Goal: Task Accomplishment & Management: Manage account settings

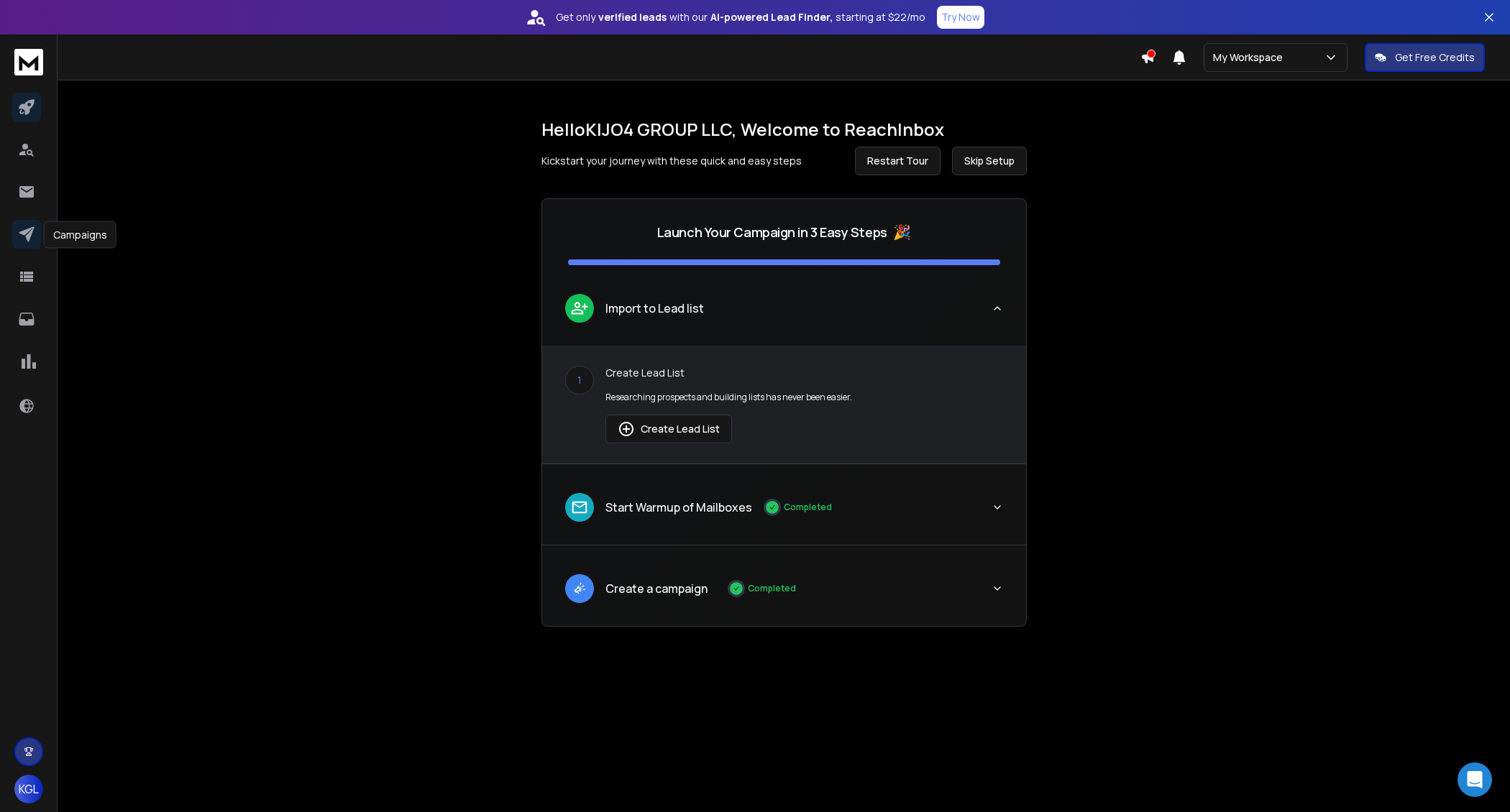
click at [35, 225] on link at bounding box center [26, 234] width 29 height 29
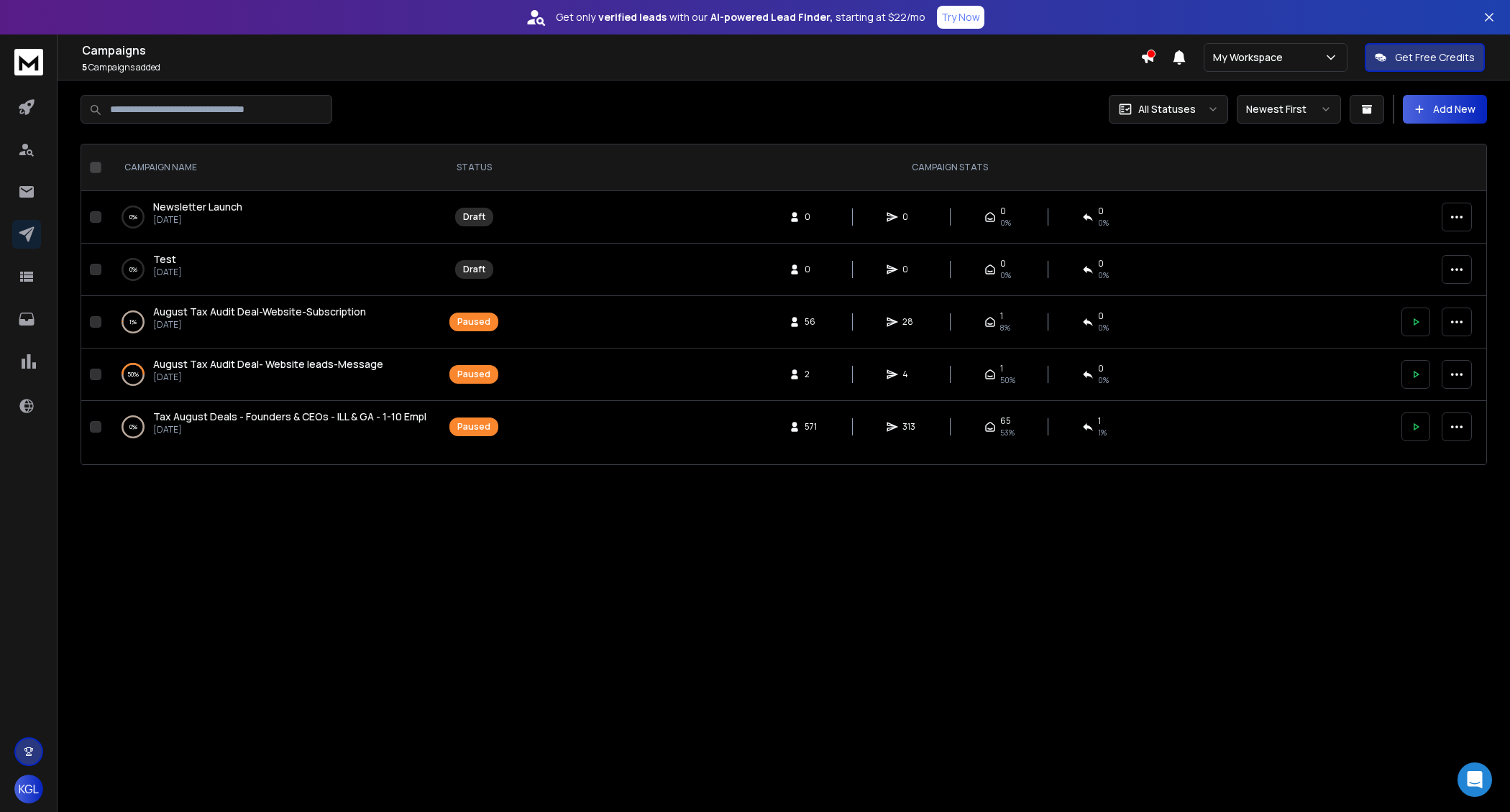
click at [205, 211] on span "Newsletter Launch" at bounding box center [197, 207] width 89 height 14
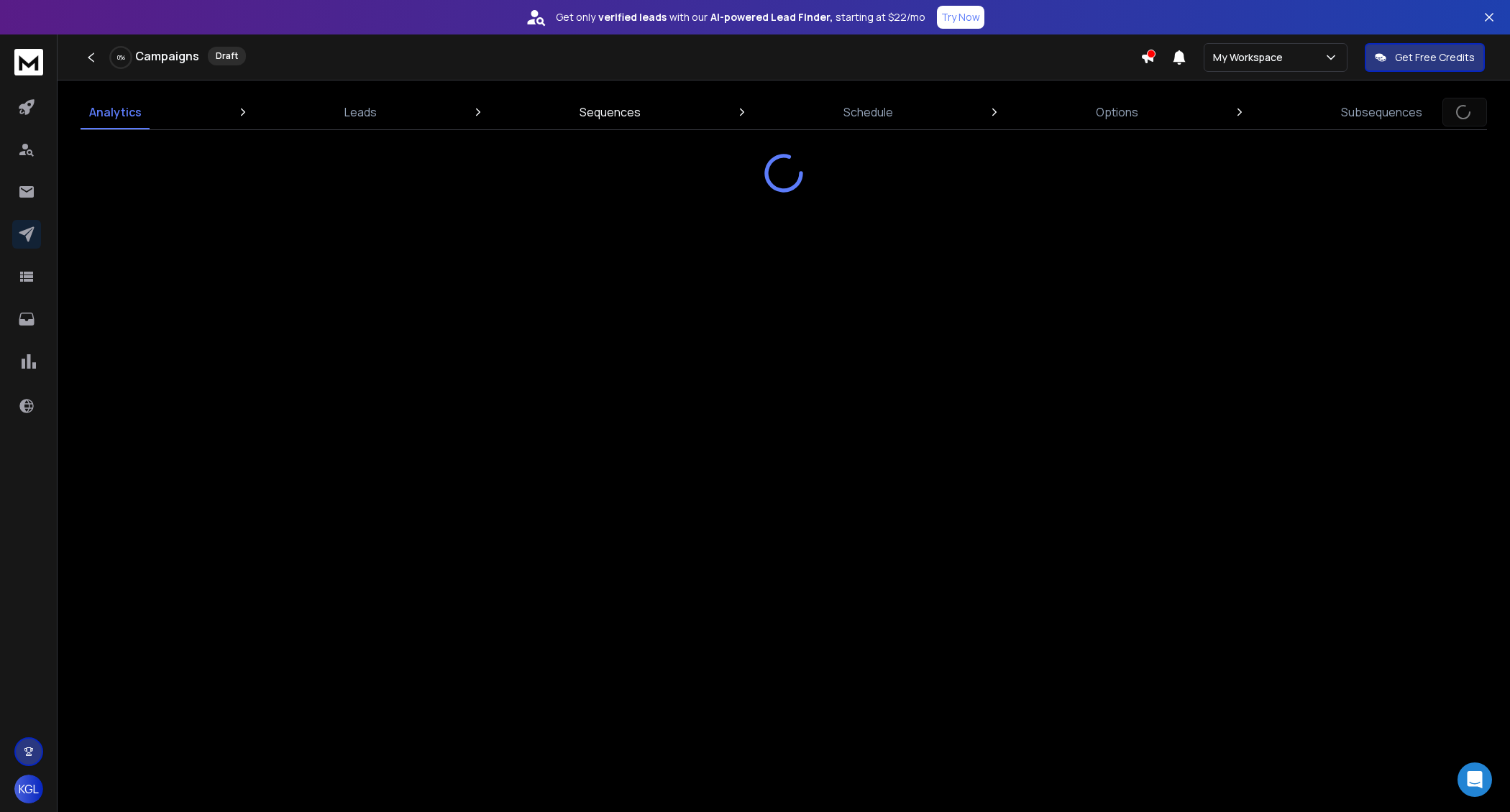
click at [618, 107] on p "Sequences" at bounding box center [610, 113] width 61 height 17
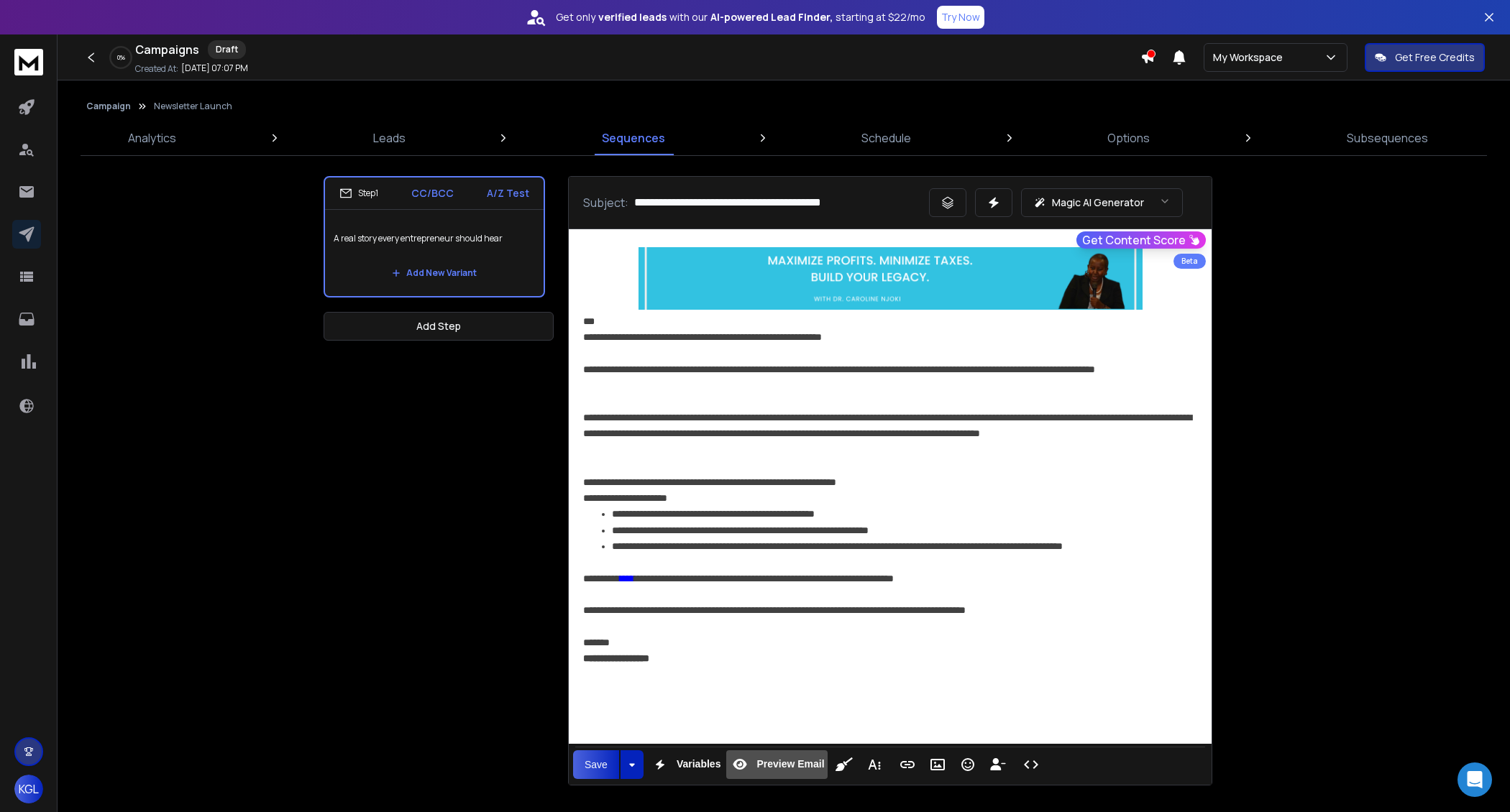
click at [791, 767] on span "Preview Email" at bounding box center [790, 765] width 73 height 12
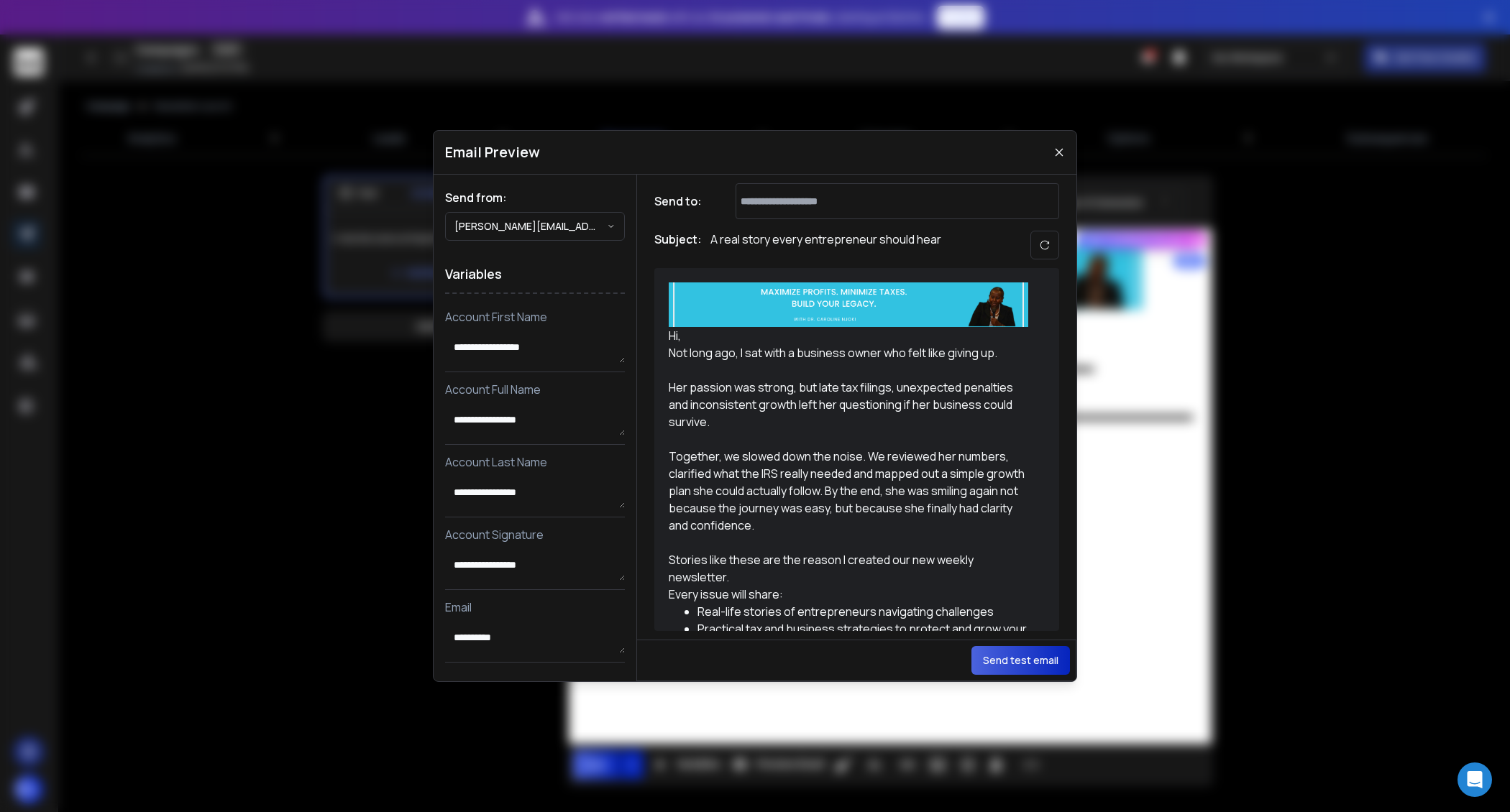
click at [807, 205] on input at bounding box center [897, 202] width 314 height 26
type input "**********"
click at [1008, 665] on button "Send test email" at bounding box center [1020, 660] width 99 height 29
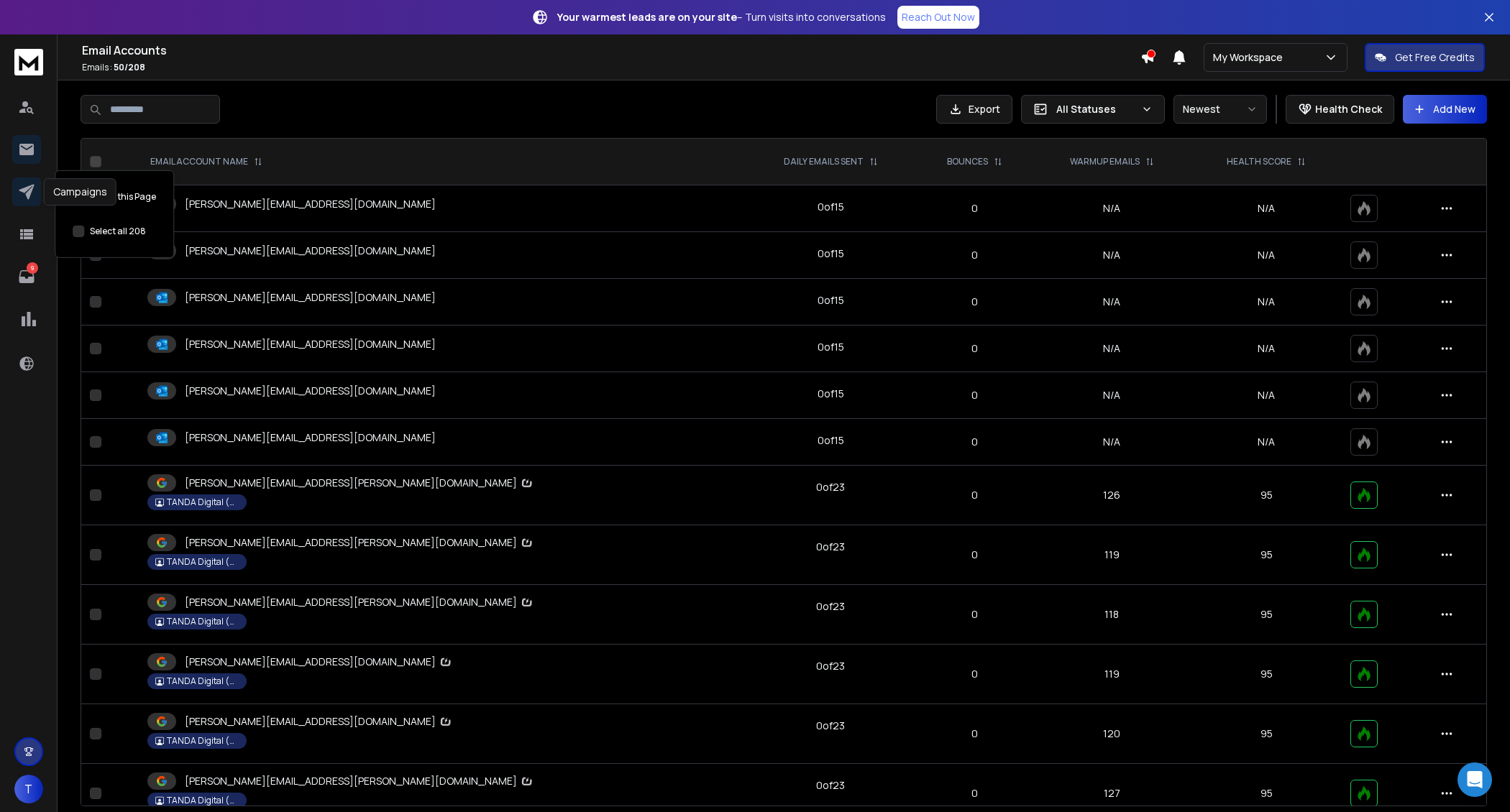
click at [35, 185] on icon at bounding box center [27, 192] width 17 height 17
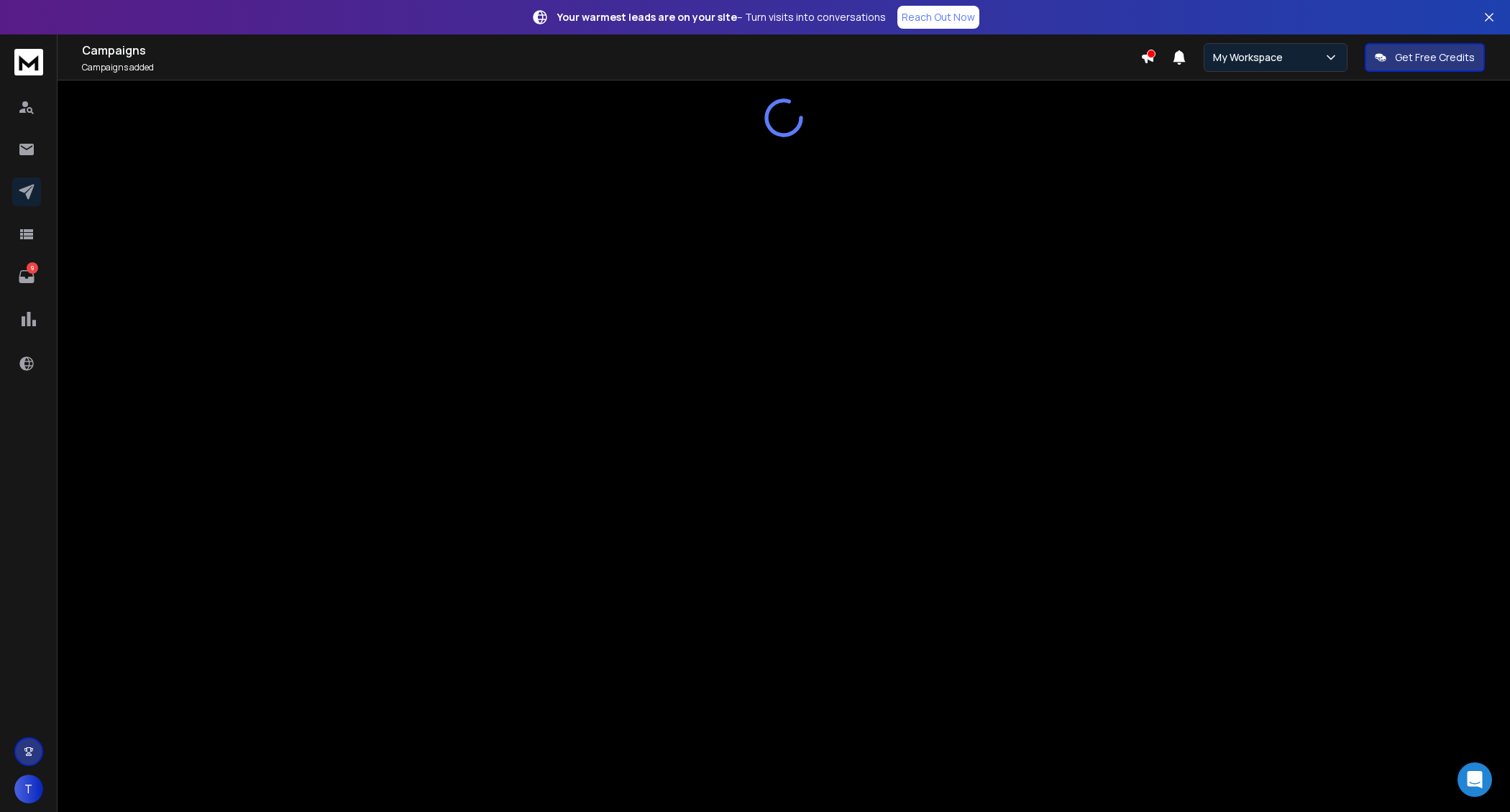
click at [1247, 59] on p "My Workspace" at bounding box center [1251, 58] width 75 height 14
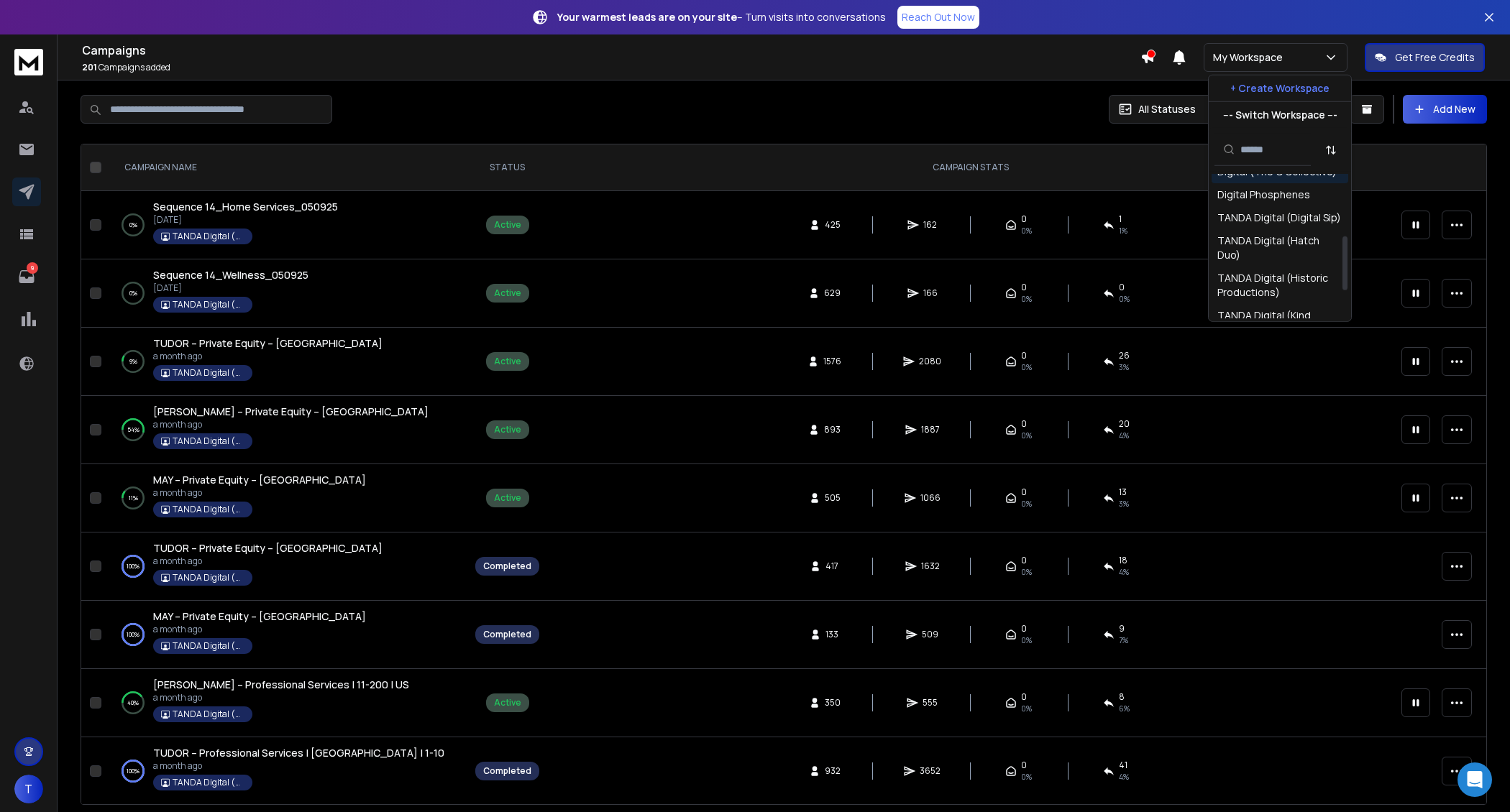
scroll to position [112, 0]
click at [1257, 157] on input "text" at bounding box center [1271, 149] width 62 height 31
paste input "**********"
type input "**********"
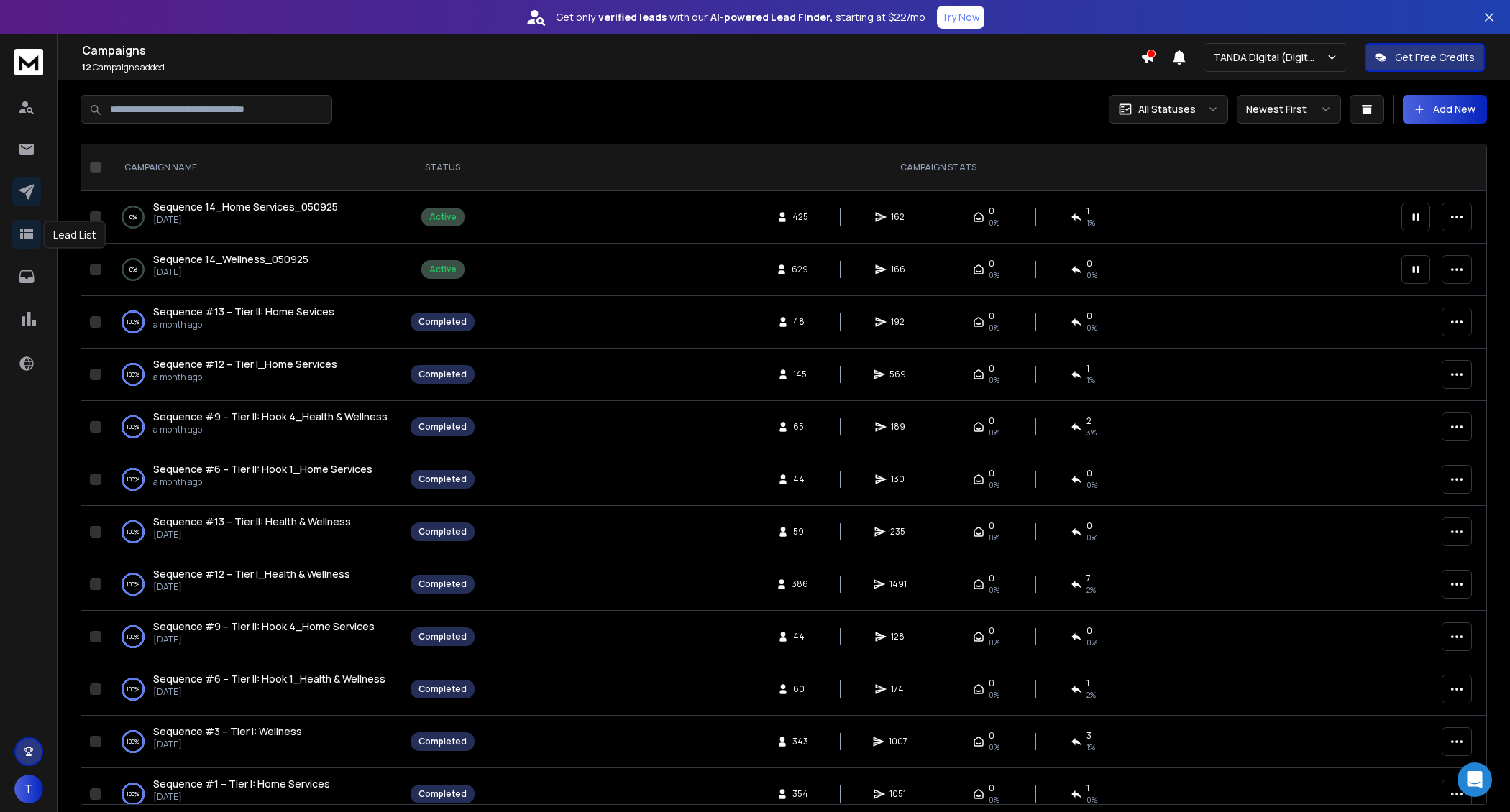
click at [32, 238] on icon at bounding box center [26, 235] width 13 height 10
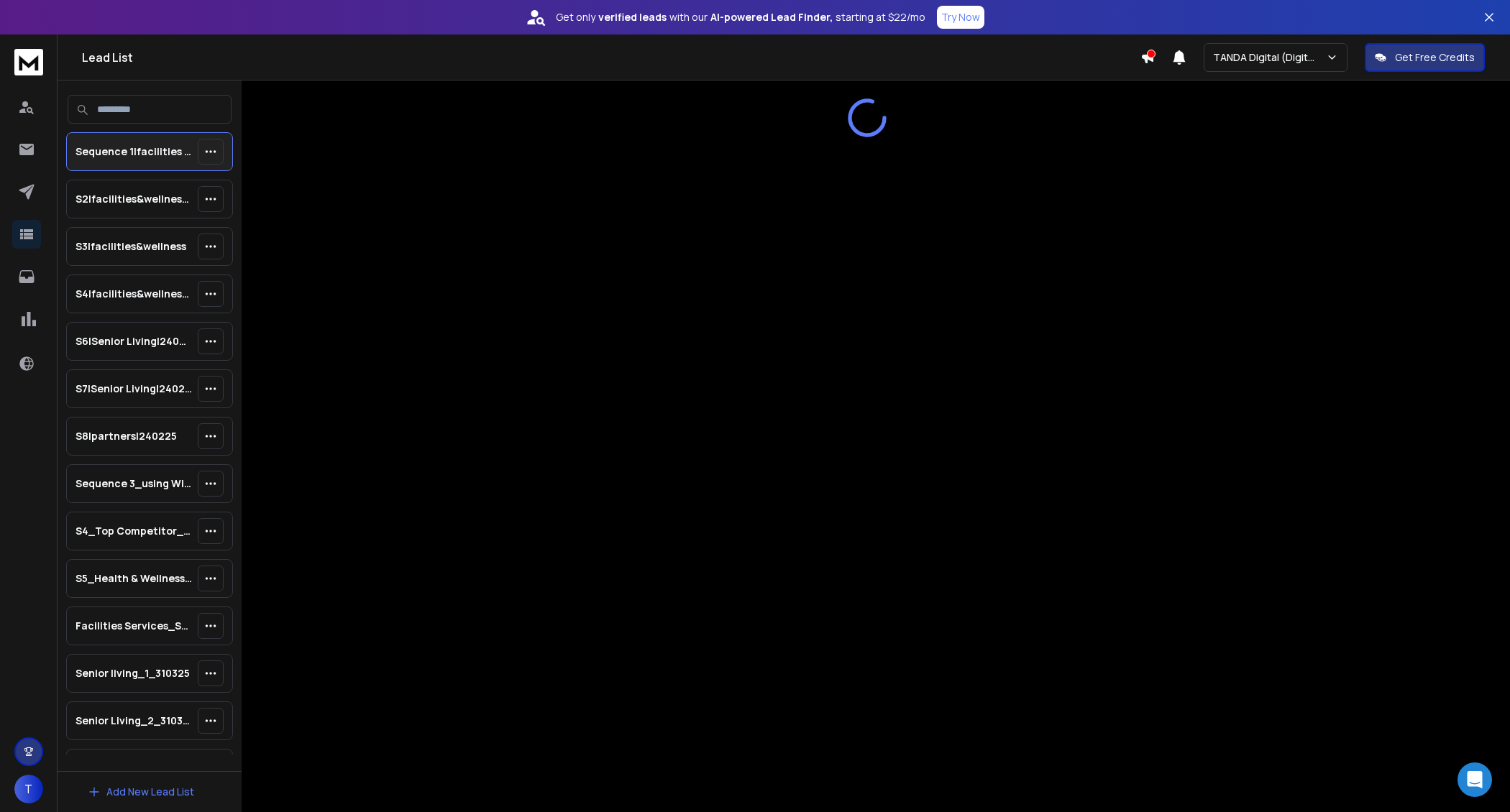
click at [43, 185] on div at bounding box center [29, 194] width 33 height 34
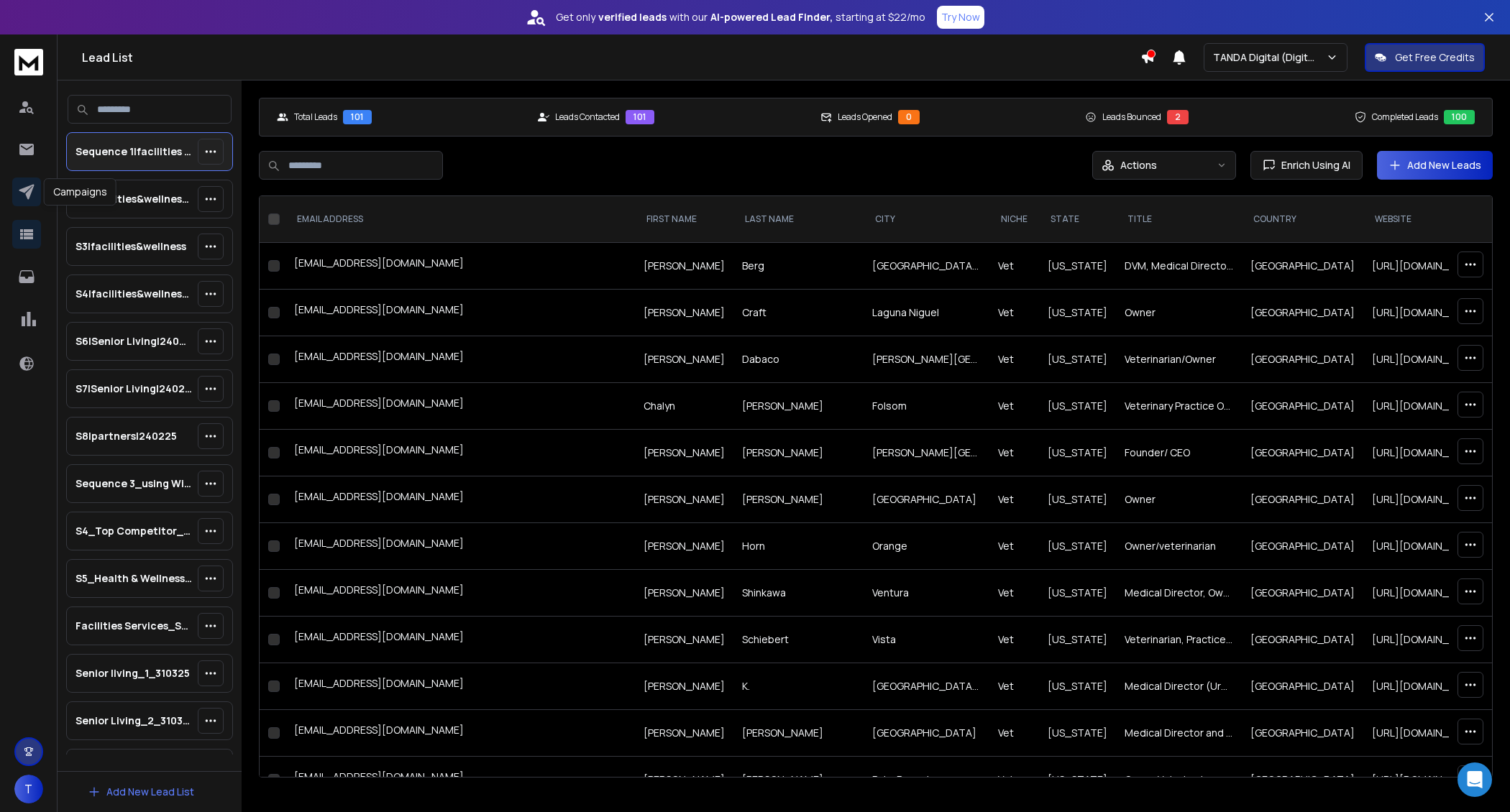
click at [12, 186] on link at bounding box center [26, 191] width 29 height 29
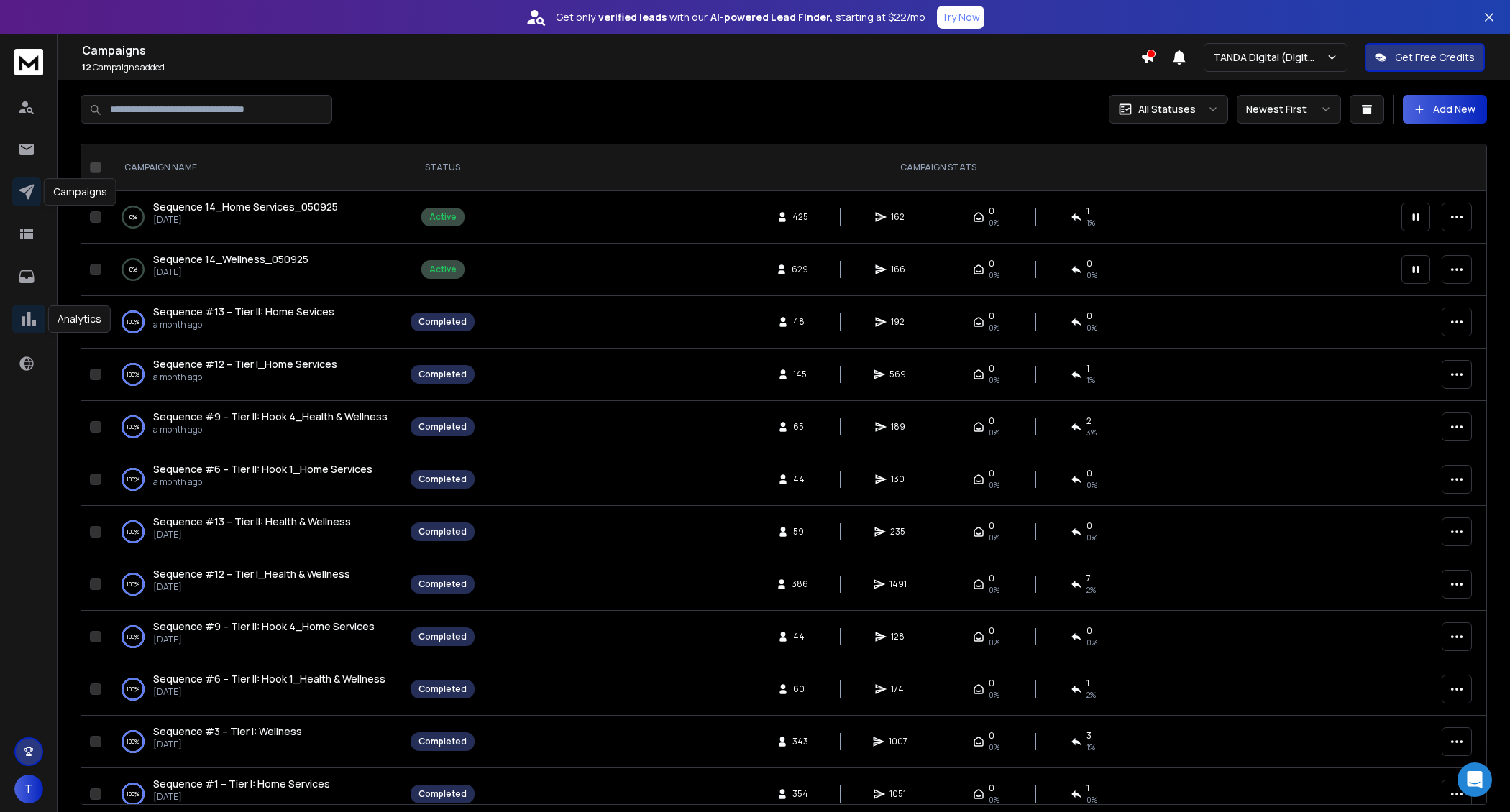
click at [22, 324] on icon at bounding box center [29, 319] width 14 height 14
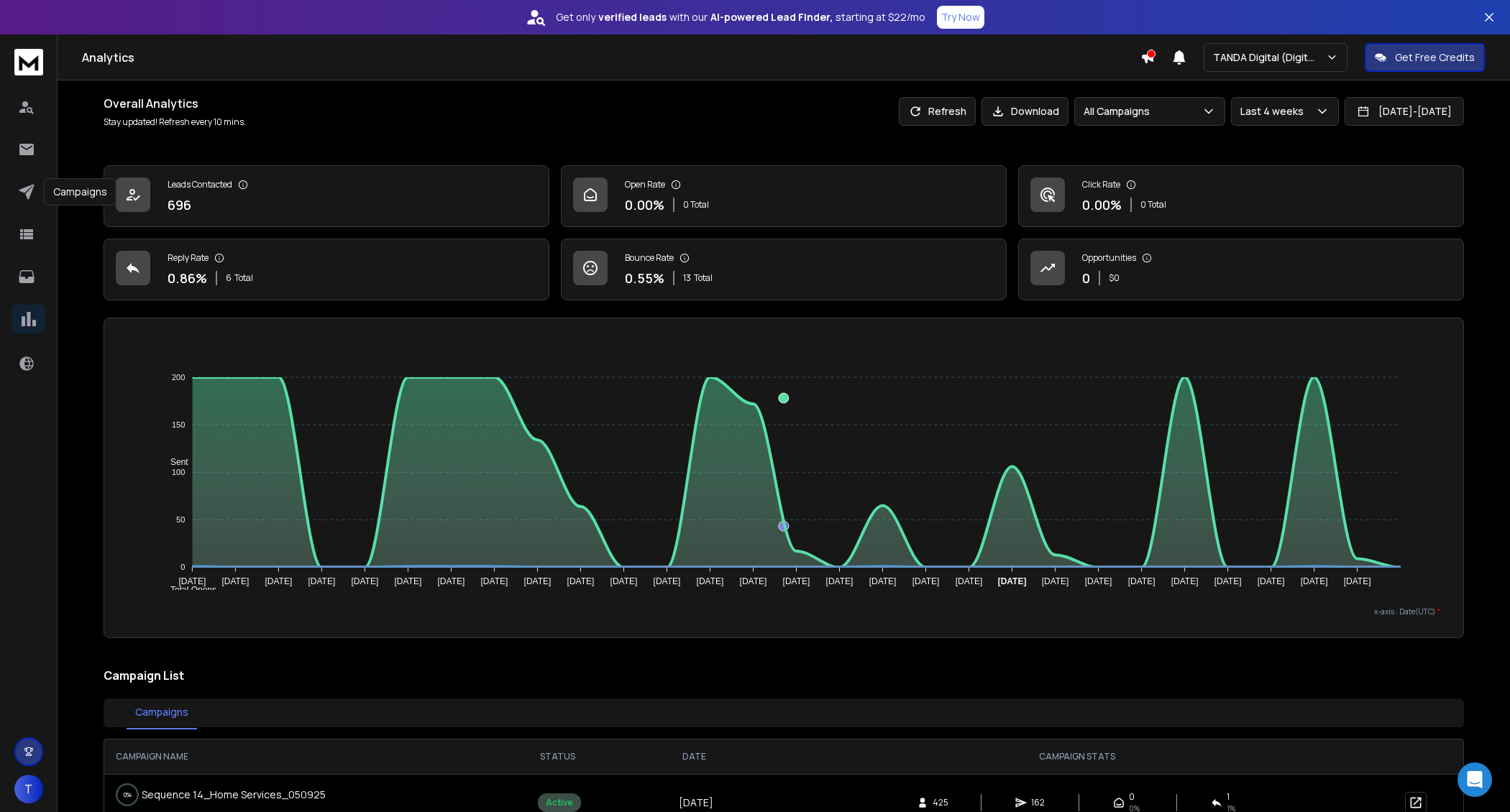
click at [35, 174] on div at bounding box center [29, 237] width 33 height 291
click at [33, 185] on icon at bounding box center [25, 191] width 15 height 15
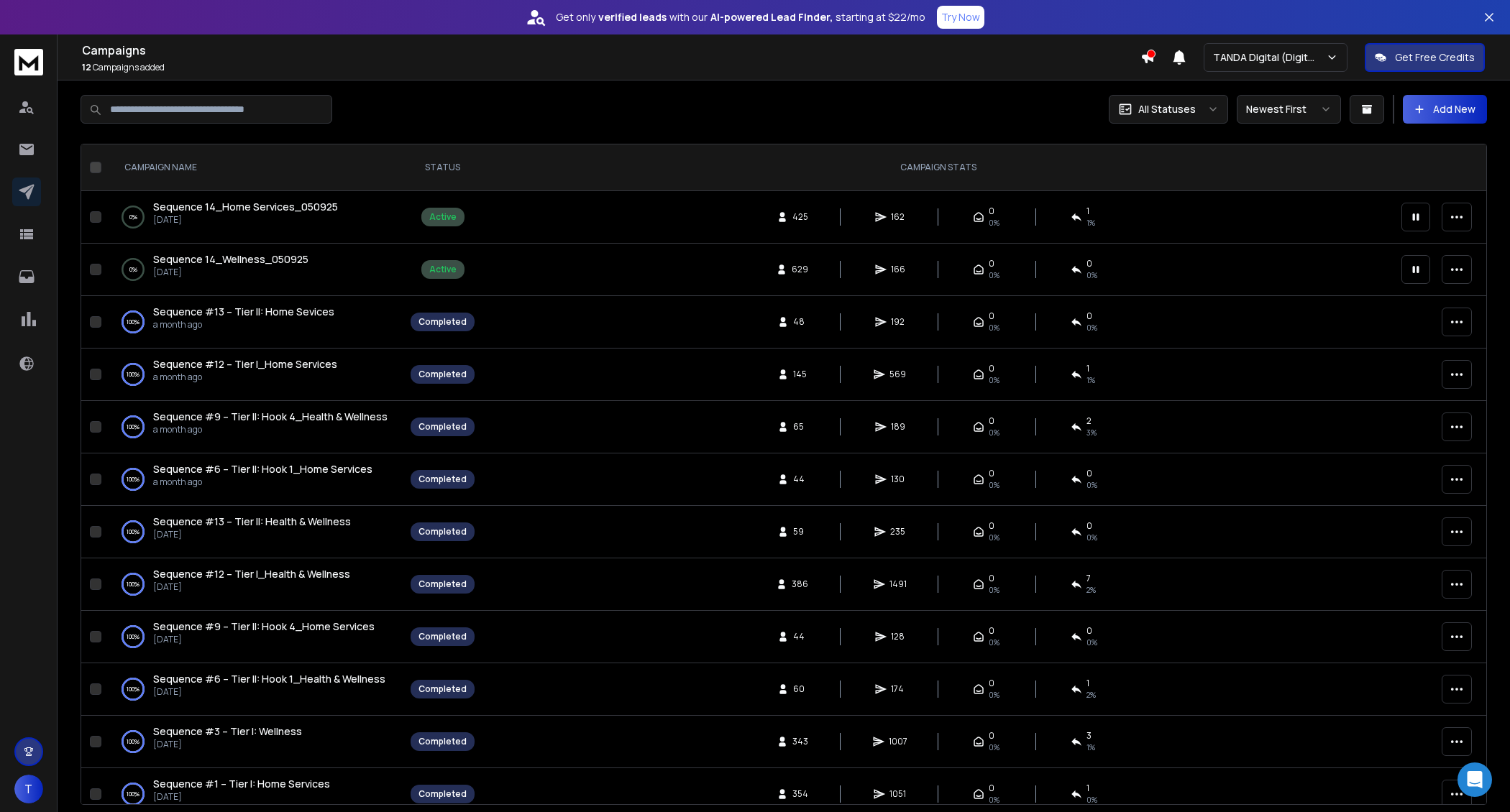
click at [246, 225] on div "Sequence 14_Home Services_050925 [DATE]" at bounding box center [245, 217] width 185 height 35
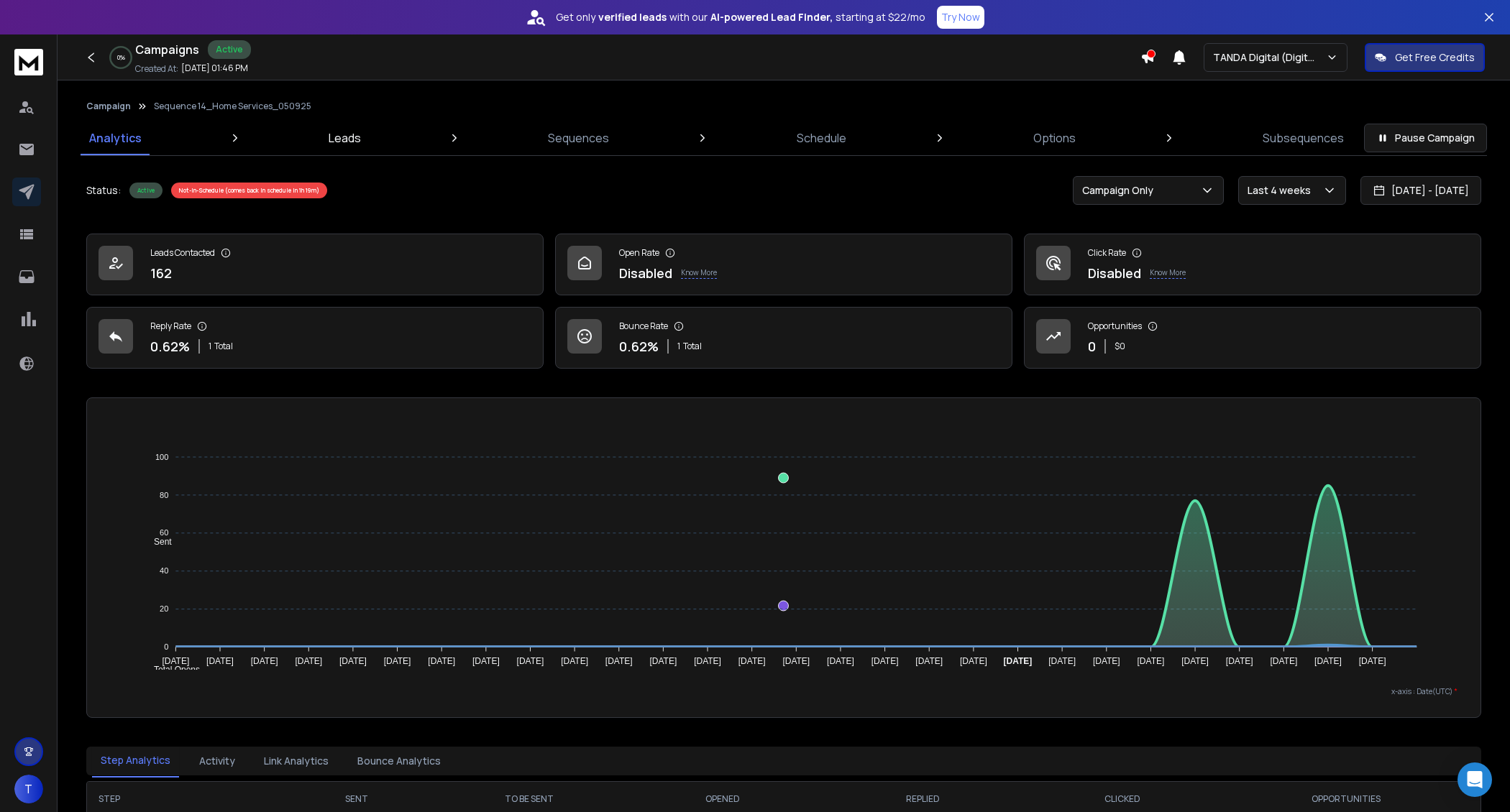
click at [340, 133] on p "Leads" at bounding box center [344, 138] width 32 height 17
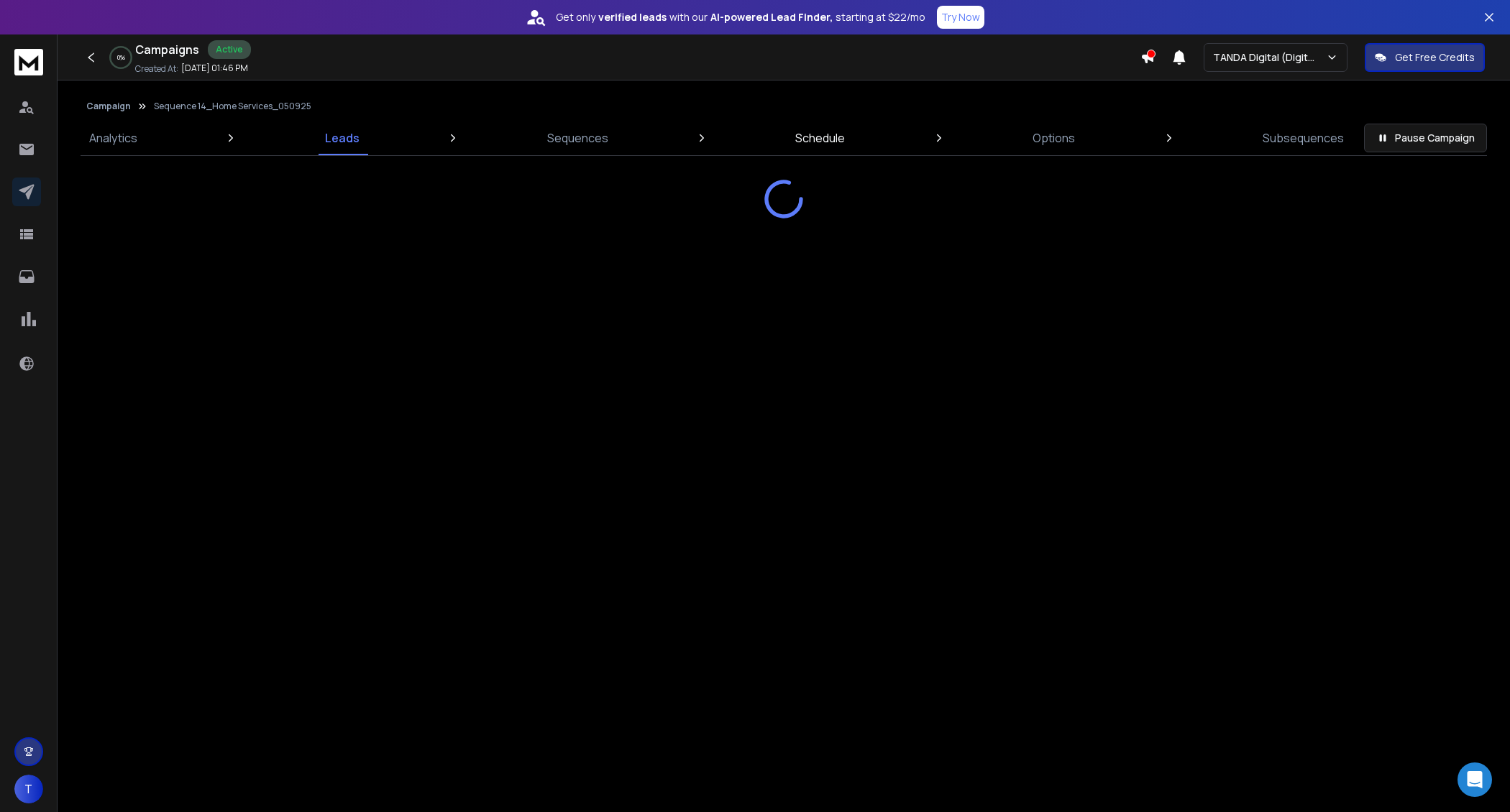
click at [825, 141] on p "Schedule" at bounding box center [820, 138] width 50 height 17
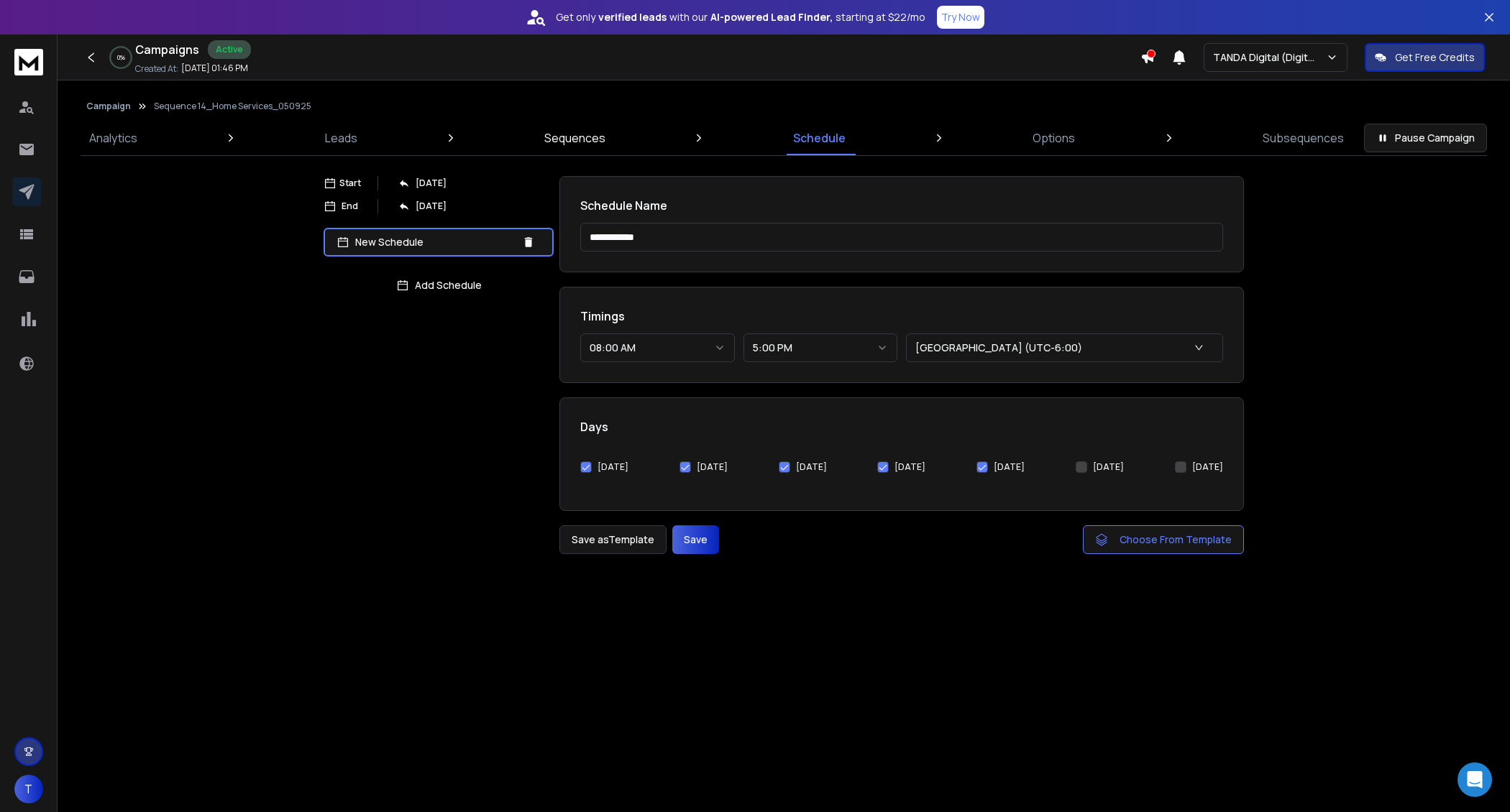
click at [575, 136] on p "Sequences" at bounding box center [575, 138] width 61 height 17
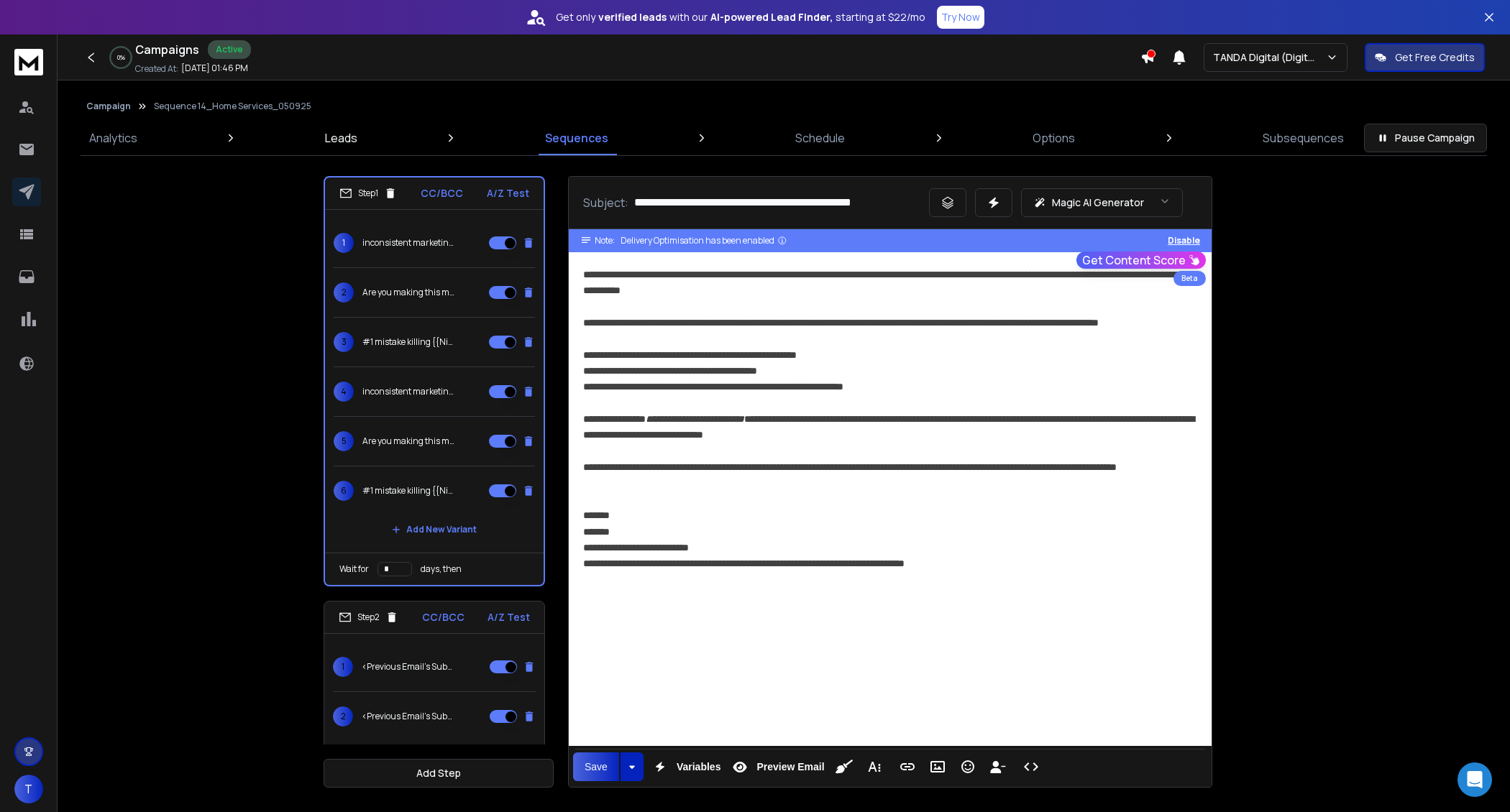
click at [336, 144] on p "Leads" at bounding box center [341, 138] width 32 height 17
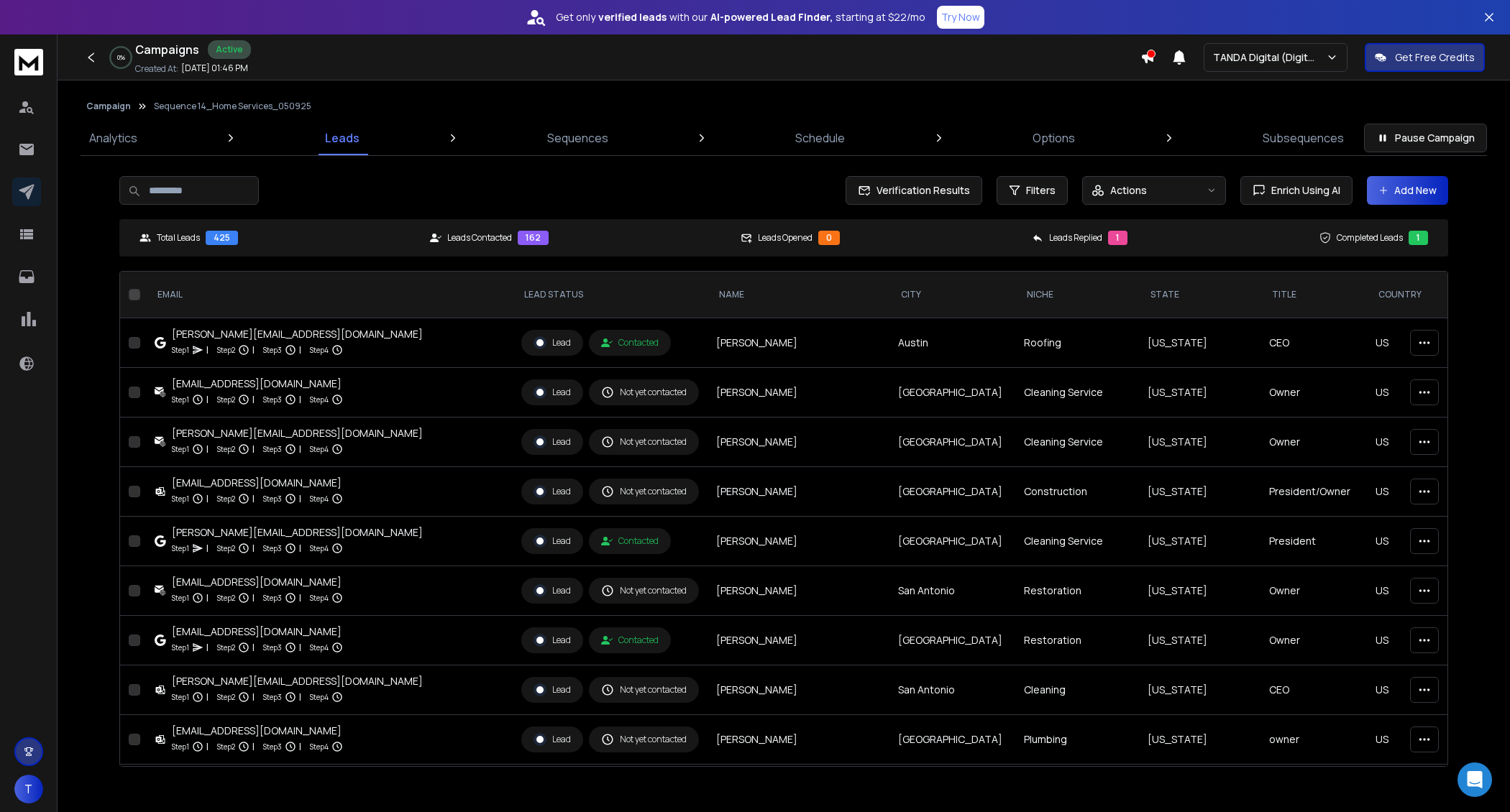
click at [1024, 133] on div "Analytics Leads Sequences Schedule Options Subsequences" at bounding box center [716, 138] width 1272 height 35
click at [1050, 134] on p "Options" at bounding box center [1053, 138] width 43 height 17
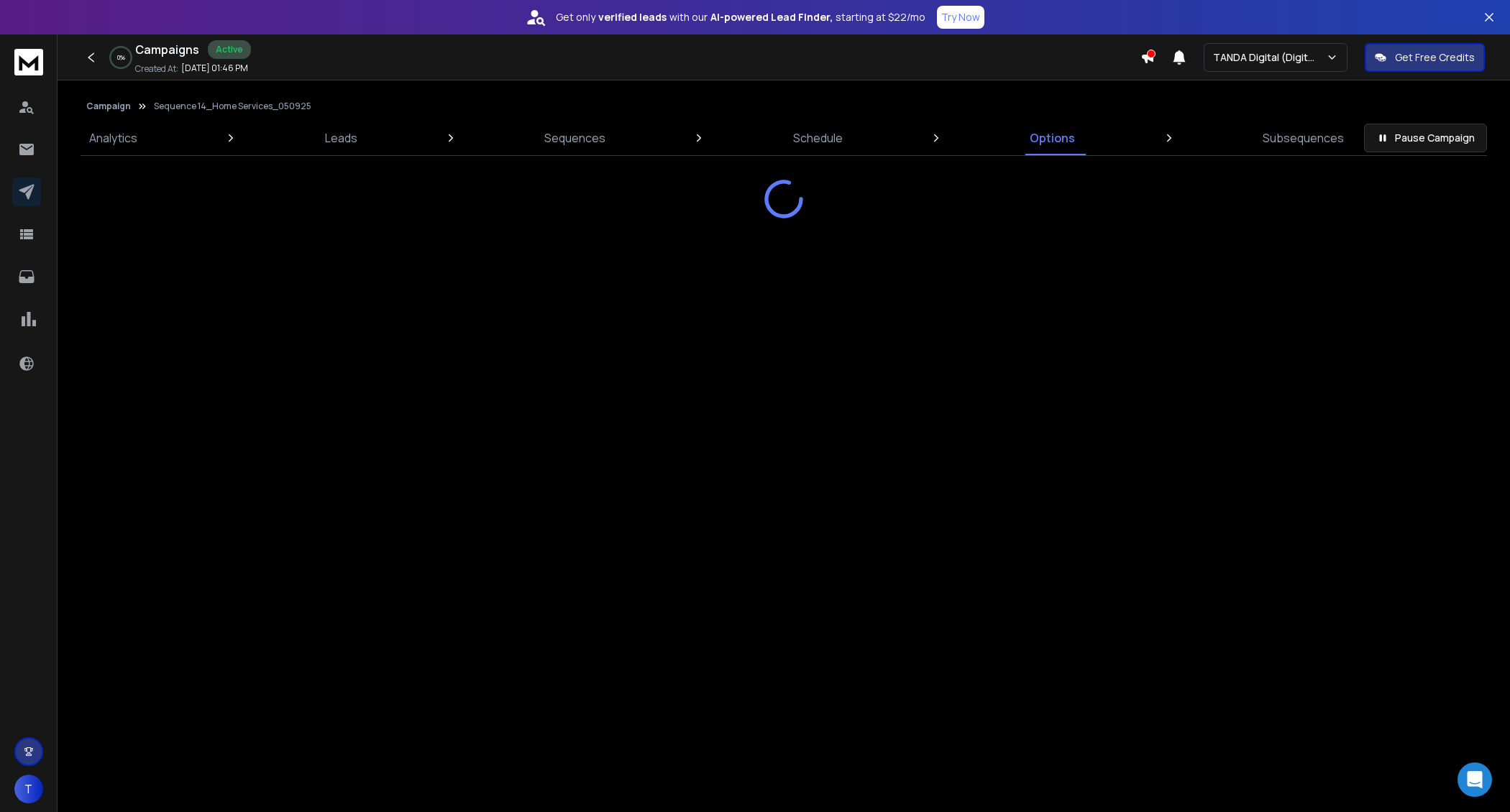
select select "*"
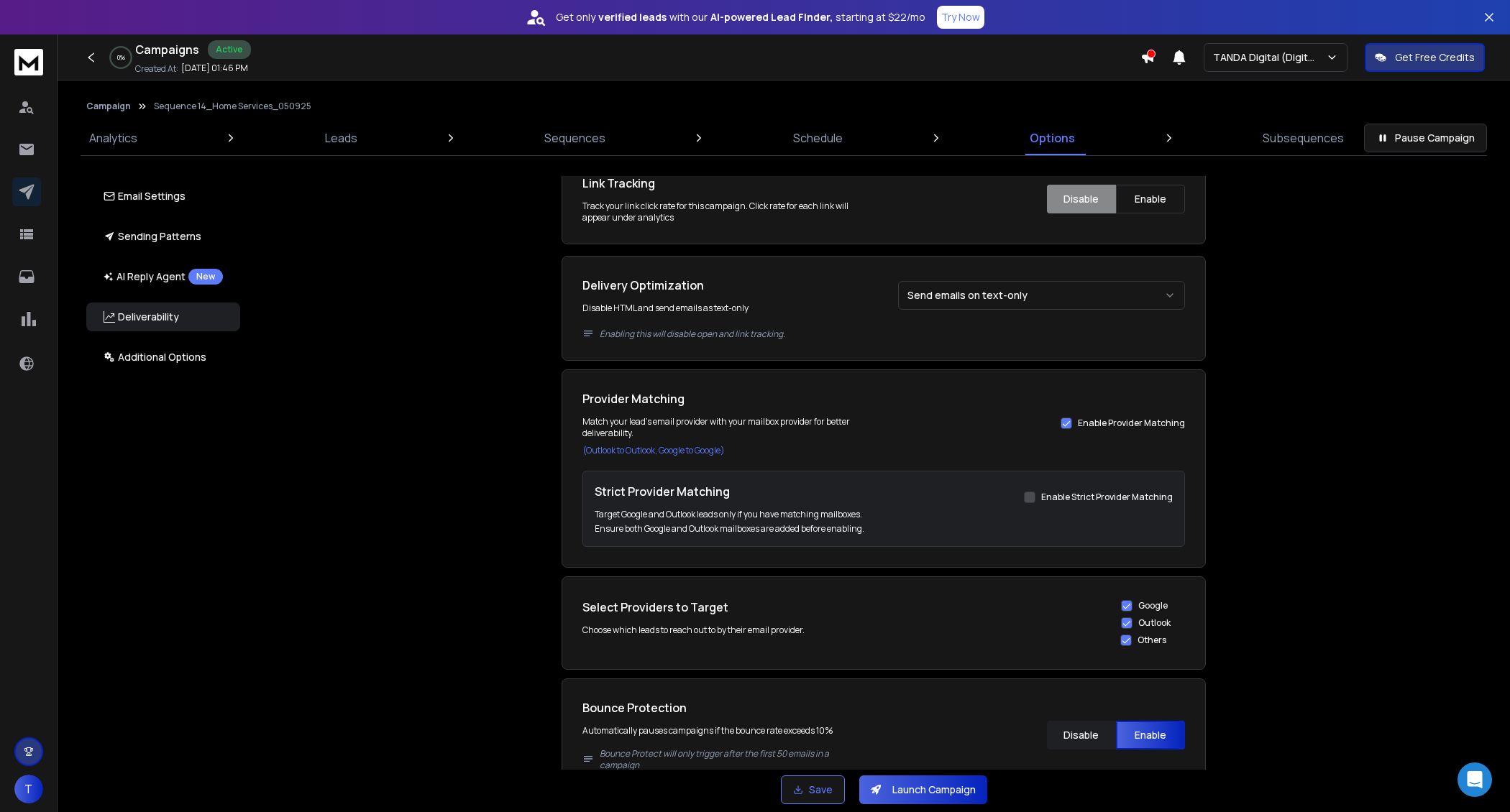
scroll to position [1745, 0]
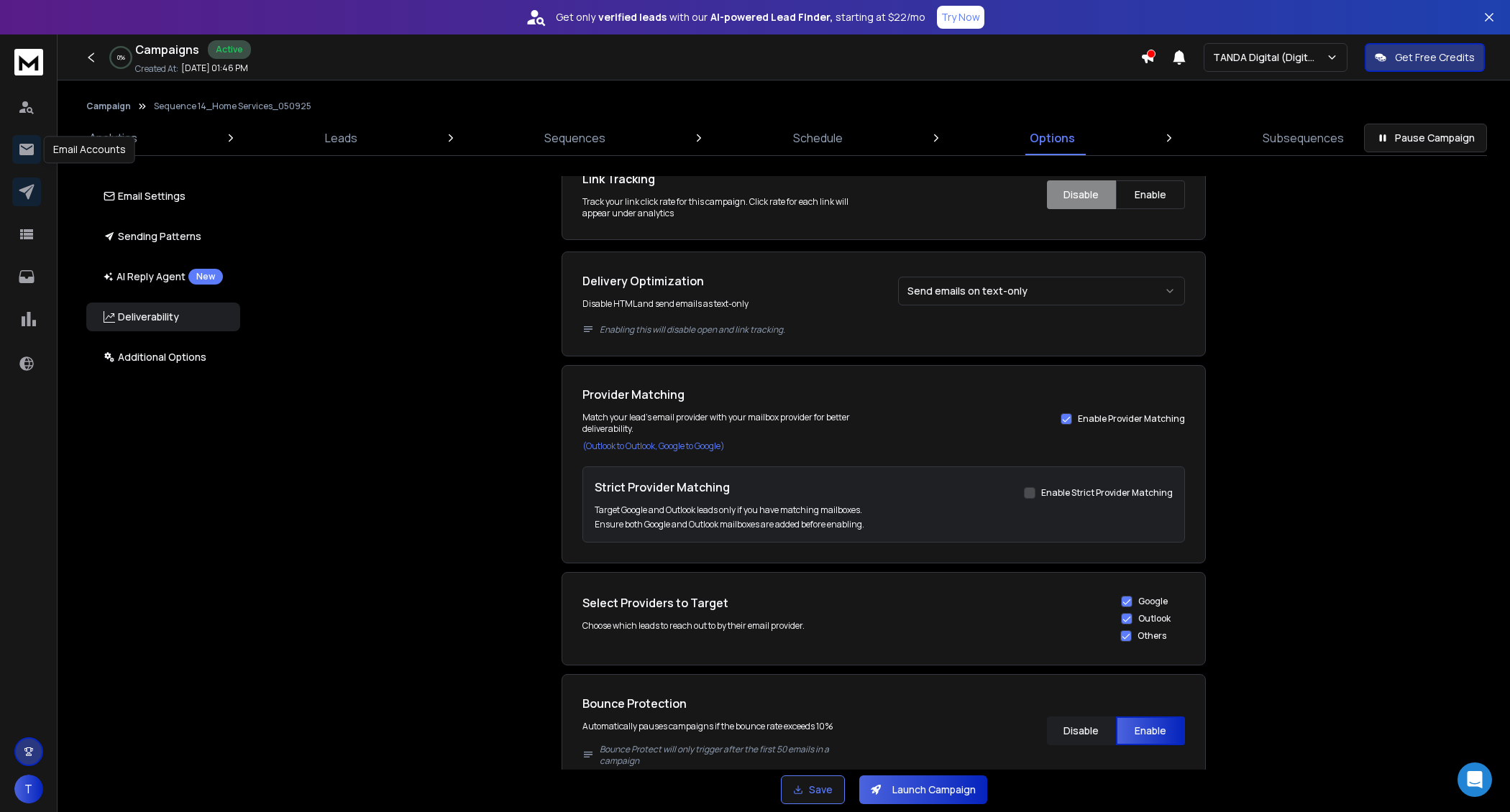
click at [14, 139] on link at bounding box center [26, 149] width 29 height 29
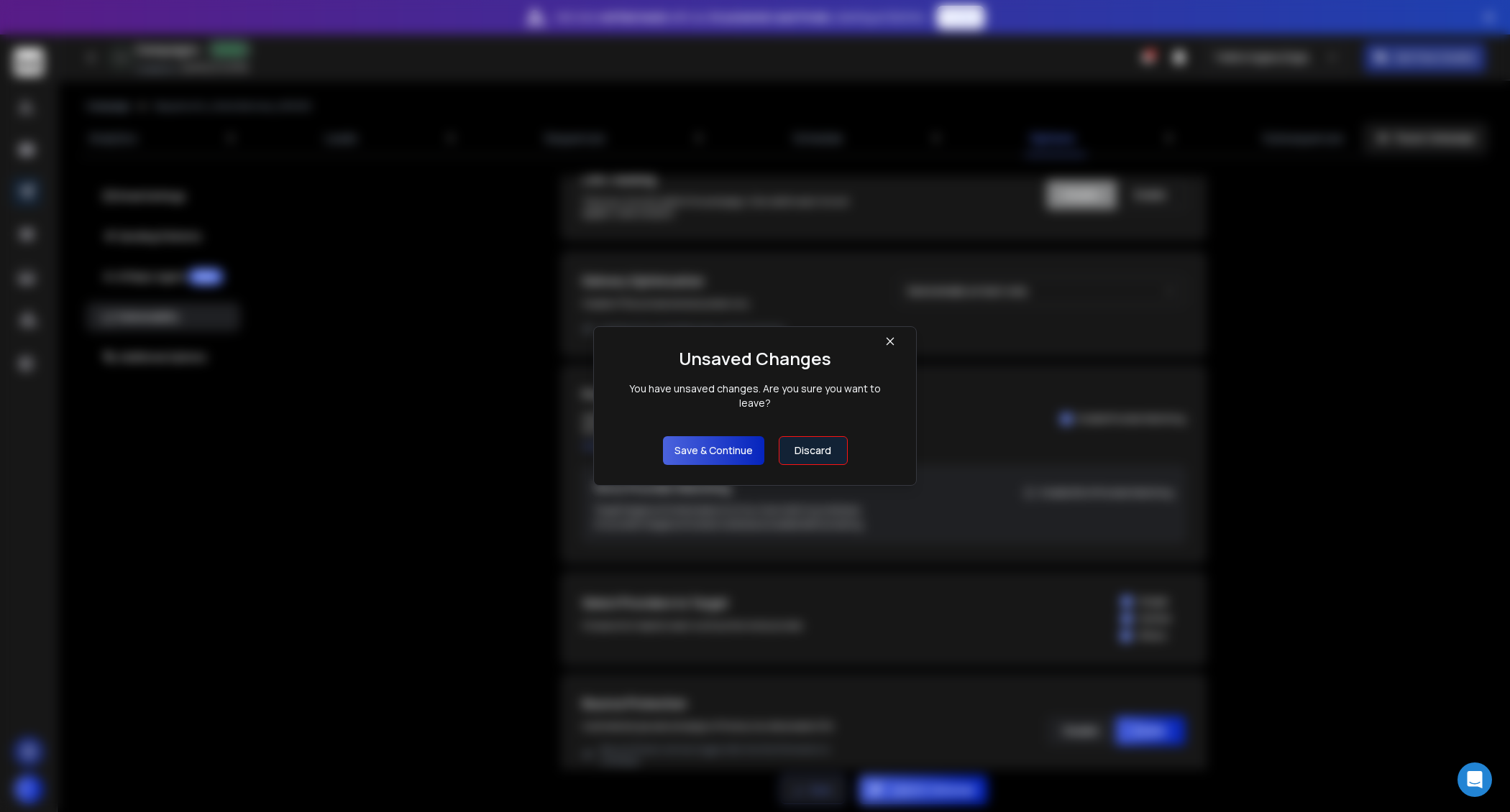
click at [685, 450] on button "Save & Continue" at bounding box center [714, 451] width 101 height 29
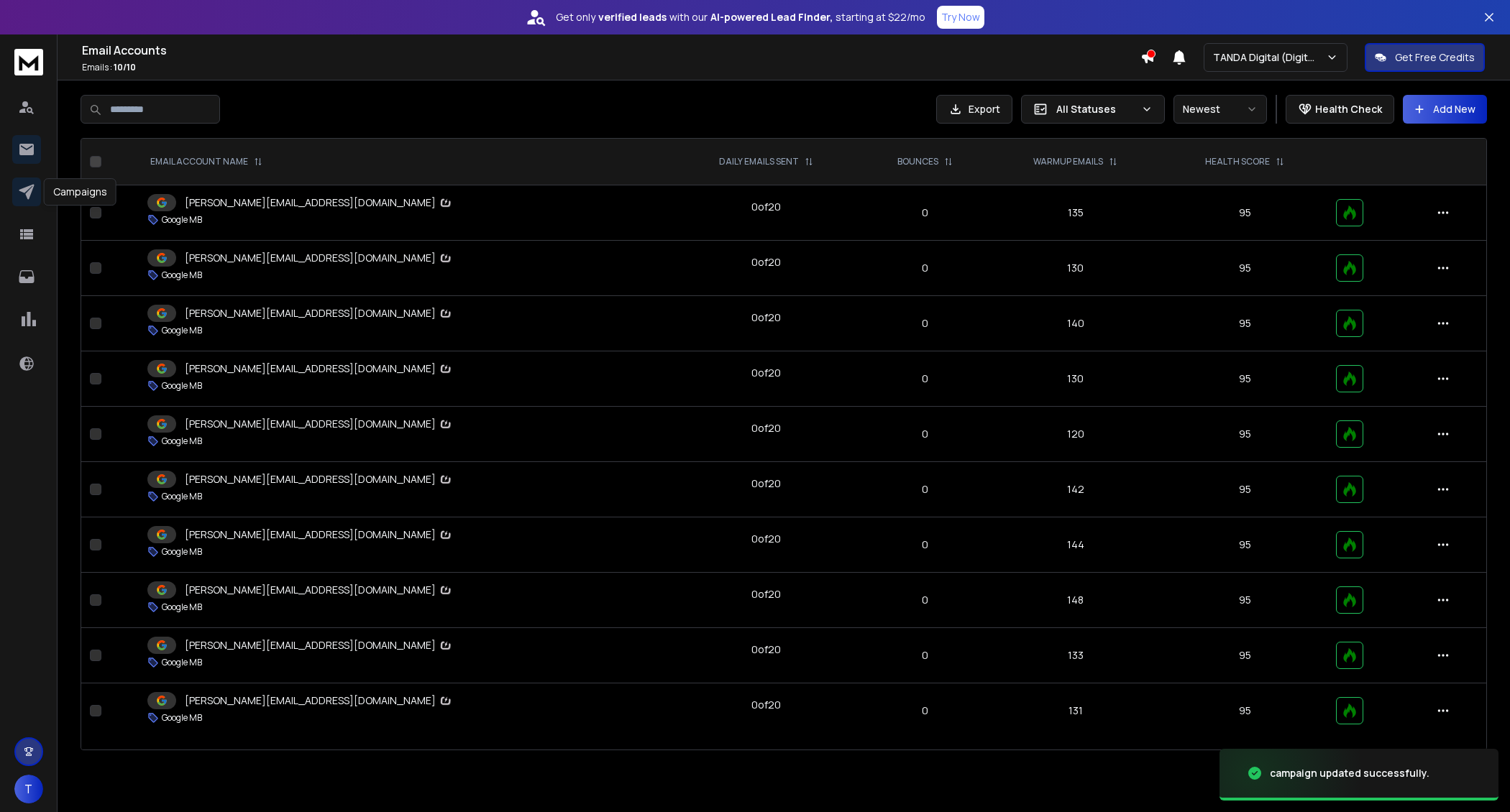
click at [33, 193] on icon at bounding box center [27, 192] width 17 height 17
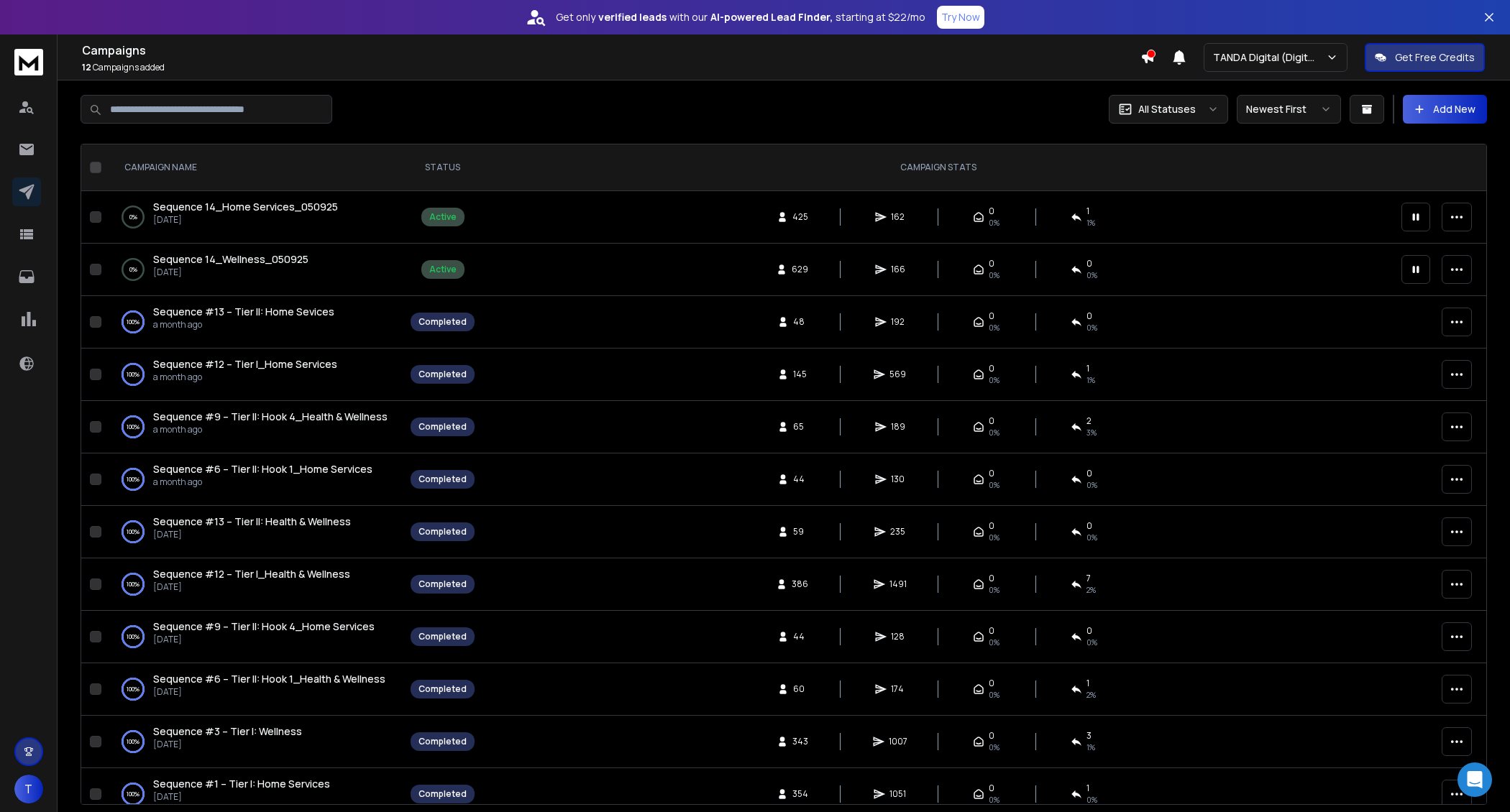
click at [282, 214] on p "[DATE]" at bounding box center [245, 219] width 185 height 11
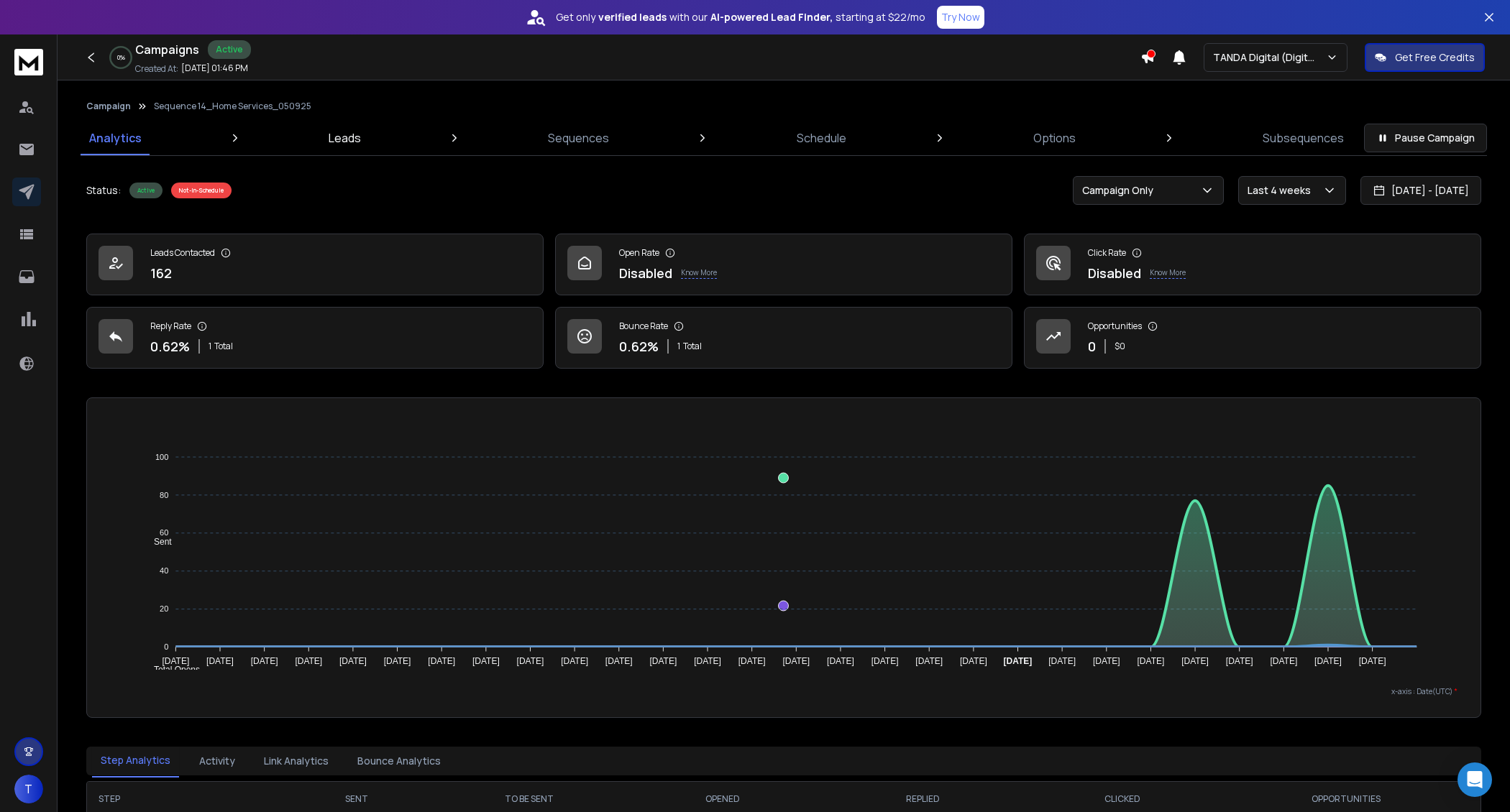
click at [336, 135] on p "Leads" at bounding box center [344, 138] width 32 height 17
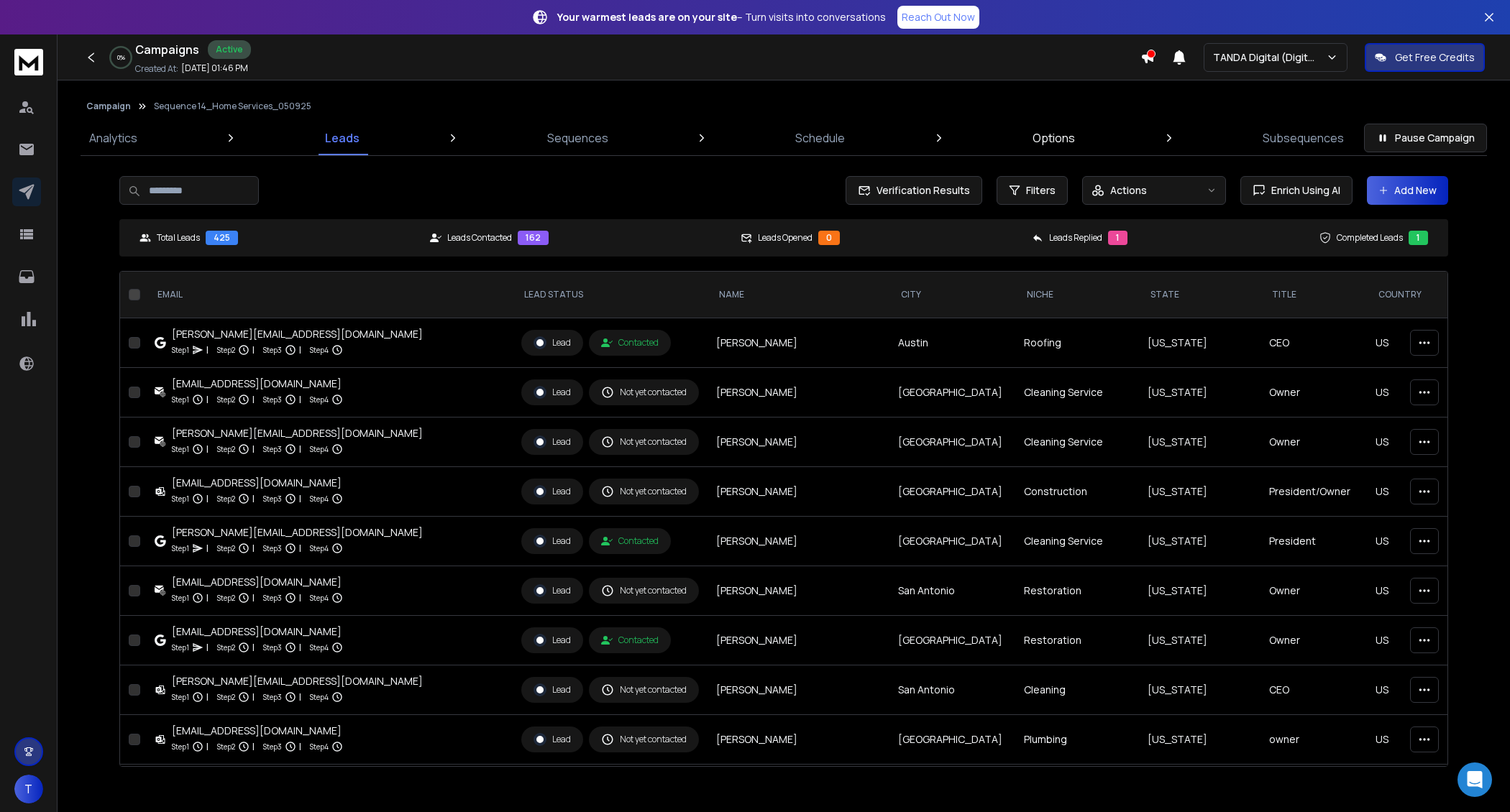
click at [1051, 128] on link "Options" at bounding box center [1053, 138] width 59 height 35
